Goal: Communication & Community: Share content

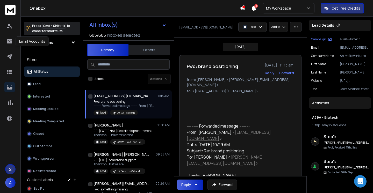
click at [9, 41] on icon at bounding box center [9, 41] width 5 height 4
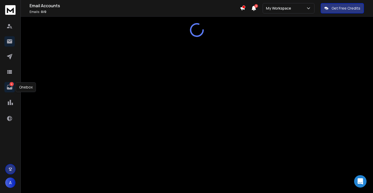
click at [10, 86] on icon at bounding box center [9, 87] width 6 height 6
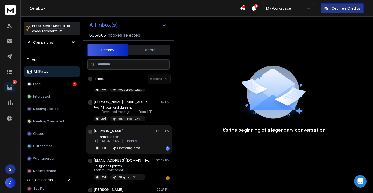
scroll to position [24, 0]
click at [131, 138] on p "RE: farmed to spec" at bounding box center [120, 136] width 52 height 4
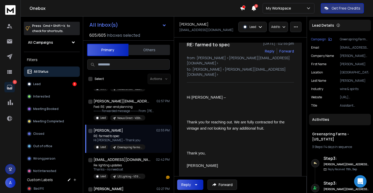
scroll to position [22, 0]
click at [289, 51] on div "Forward" at bounding box center [287, 50] width 15 height 5
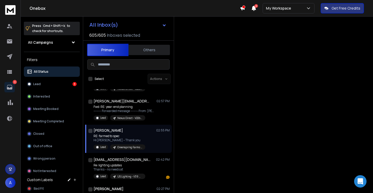
scroll to position [0, 0]
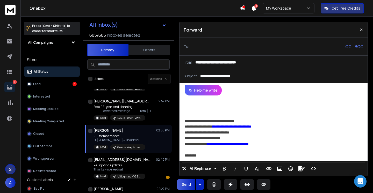
click at [207, 46] on input at bounding box center [210, 46] width 36 height 9
type input "**********"
click at [185, 184] on button "Send" at bounding box center [186, 185] width 18 height 10
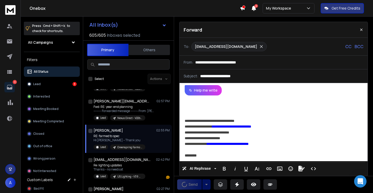
click at [186, 186] on div "Send" at bounding box center [193, 185] width 33 height 10
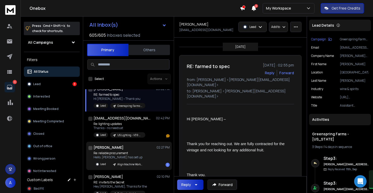
scroll to position [147, 0]
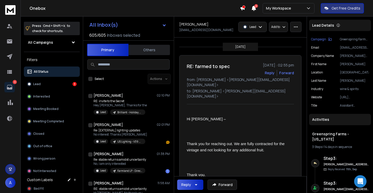
click at [134, 158] on p "Re: stable returns amidst uncertainty" at bounding box center [120, 160] width 53 height 4
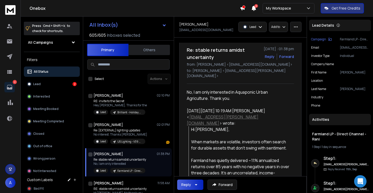
scroll to position [0, 0]
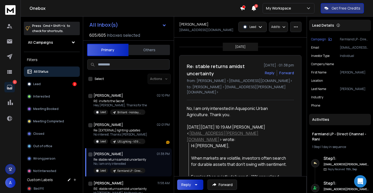
click at [285, 73] on div "Forward" at bounding box center [287, 73] width 15 height 5
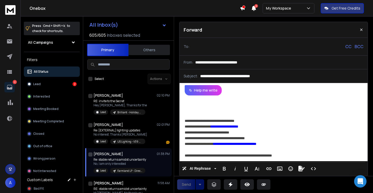
click at [213, 50] on input at bounding box center [210, 46] width 36 height 9
type input "**********"
click at [186, 185] on button "Send" at bounding box center [186, 185] width 18 height 10
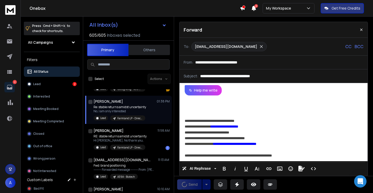
scroll to position [206, 0]
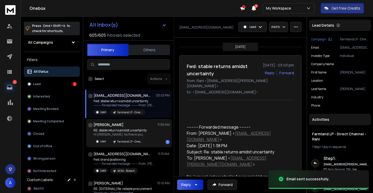
click at [130, 130] on p "RE: stable returns amidst uncertainty" at bounding box center [120, 131] width 53 height 4
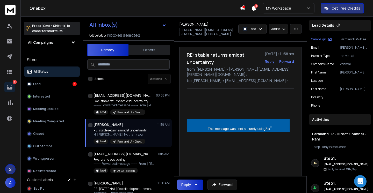
scroll to position [0, 0]
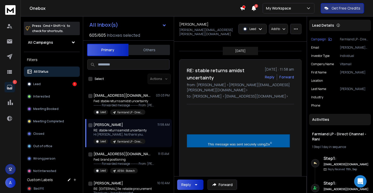
click at [289, 75] on div "Forward" at bounding box center [287, 77] width 15 height 5
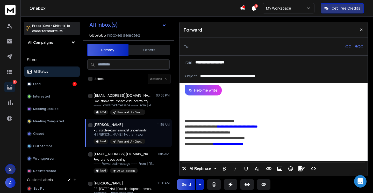
click at [198, 50] on input at bounding box center [210, 46] width 36 height 9
type input "**********"
click at [181, 185] on button "Send" at bounding box center [186, 185] width 18 height 10
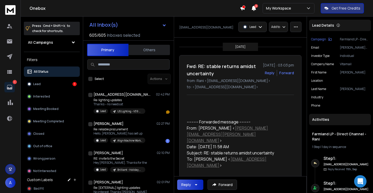
scroll to position [112, 0]
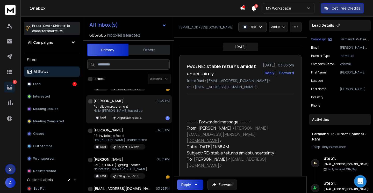
click at [129, 106] on p "Re: reliable procurement" at bounding box center [120, 107] width 52 height 4
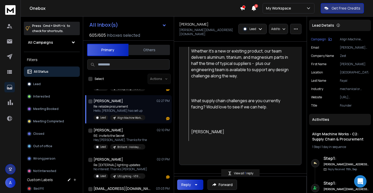
scroll to position [0, 0]
